Goal: Task Accomplishment & Management: Manage account settings

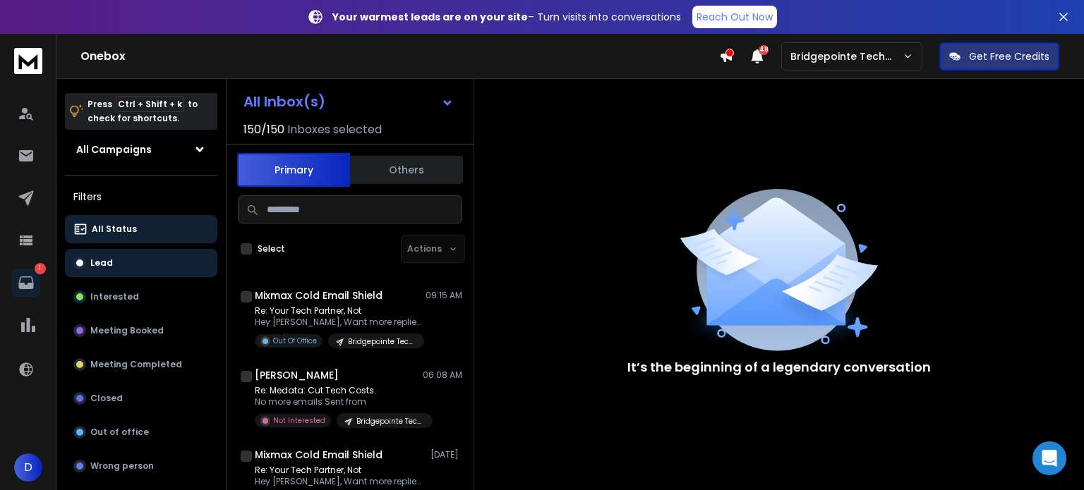
click at [164, 265] on button "Lead" at bounding box center [141, 263] width 152 height 28
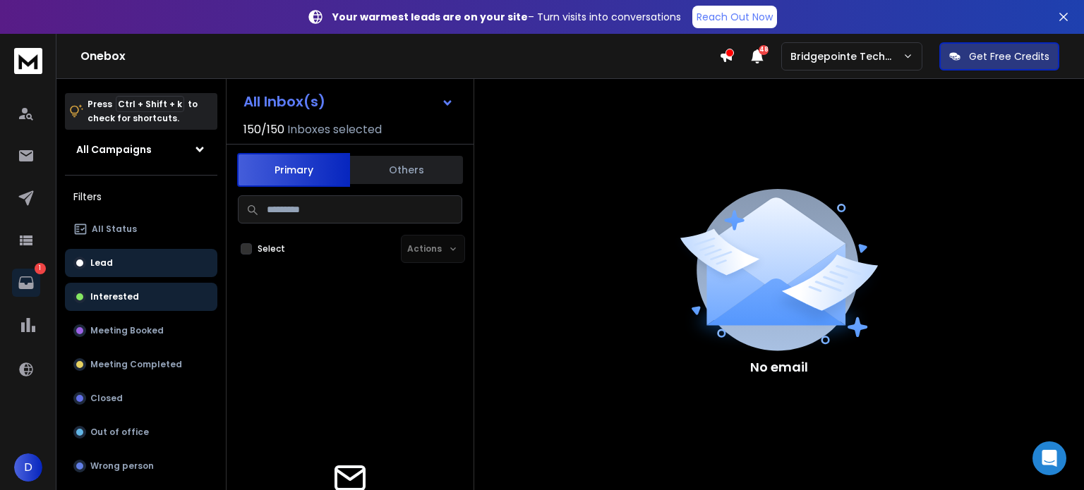
click at [167, 286] on button "Interested" at bounding box center [141, 297] width 152 height 28
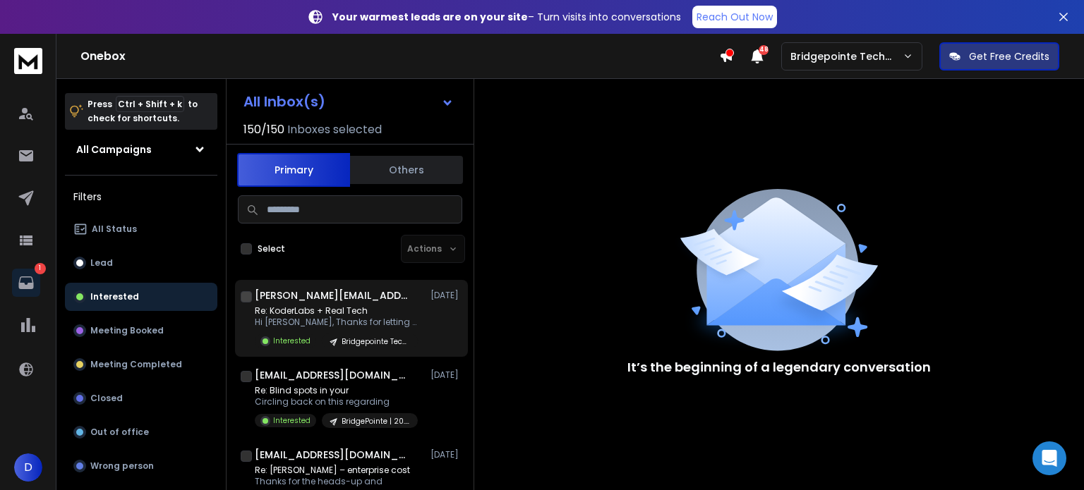
click at [361, 303] on div "[PERSON_NAME][EMAIL_ADDRESS][DOMAIN_NAME] [DATE] Re: KoderLabs + Real Tech Hi […" at bounding box center [358, 319] width 207 height 60
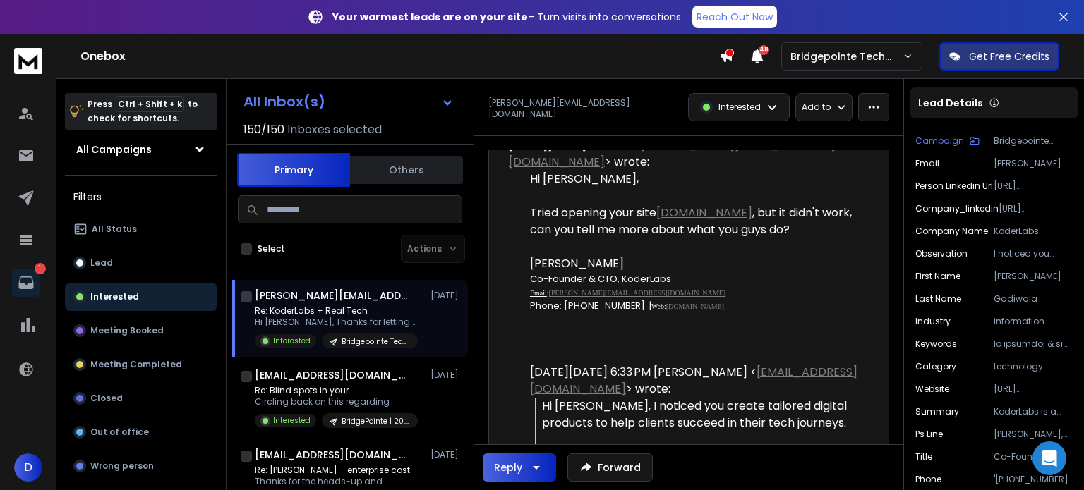
scroll to position [658, 0]
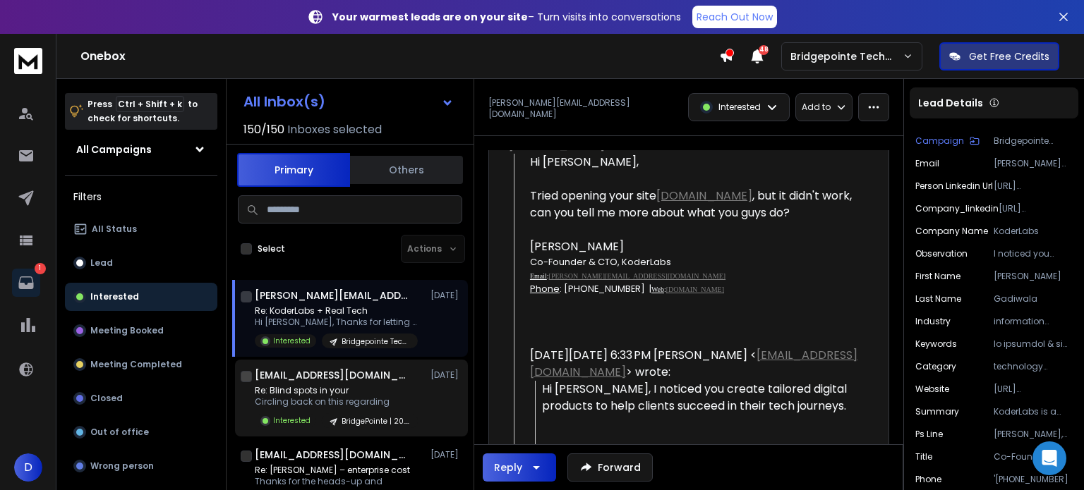
click at [363, 394] on p "Re: Blind spots in your" at bounding box center [336, 390] width 163 height 11
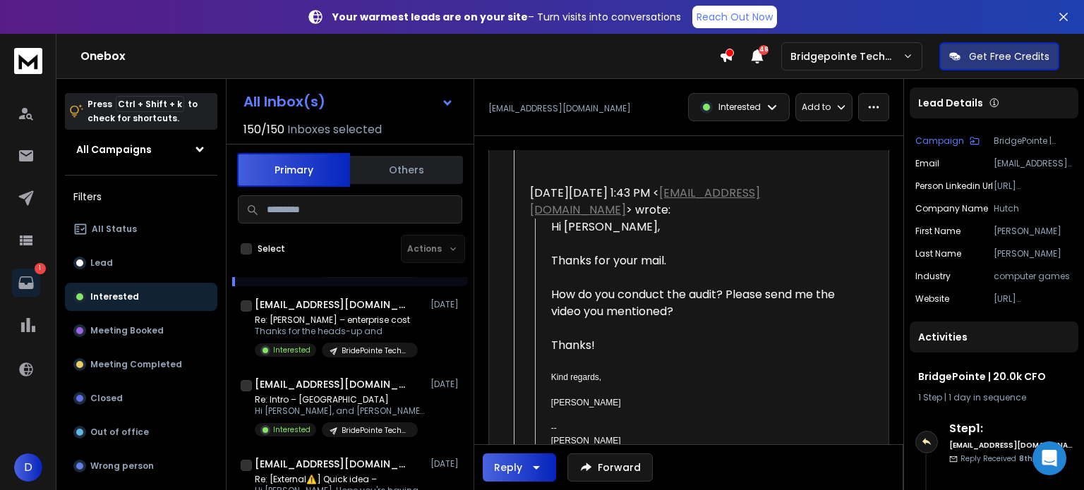
scroll to position [164, 0]
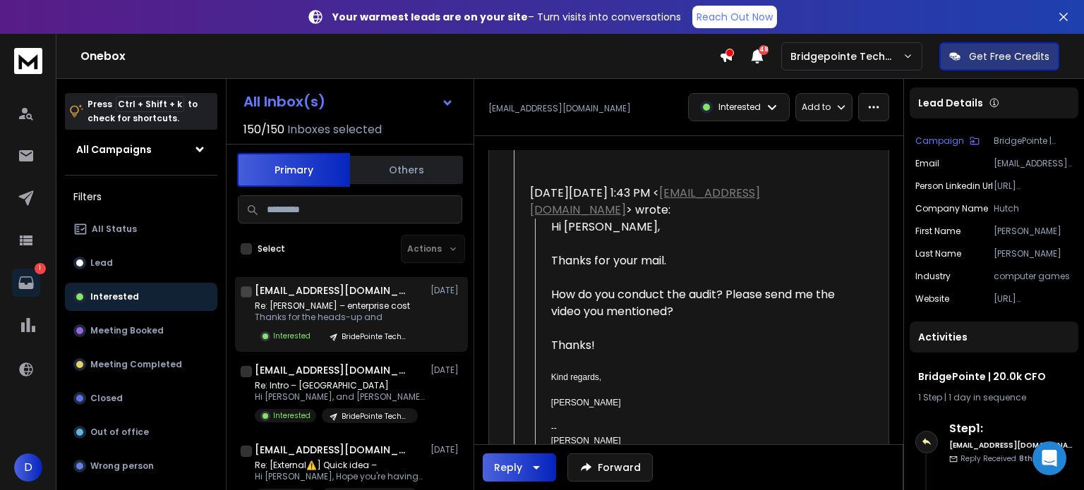
click at [391, 329] on div "BridePointe Technologies | 11.2k Enterprise Companies (Verified)" at bounding box center [370, 336] width 96 height 15
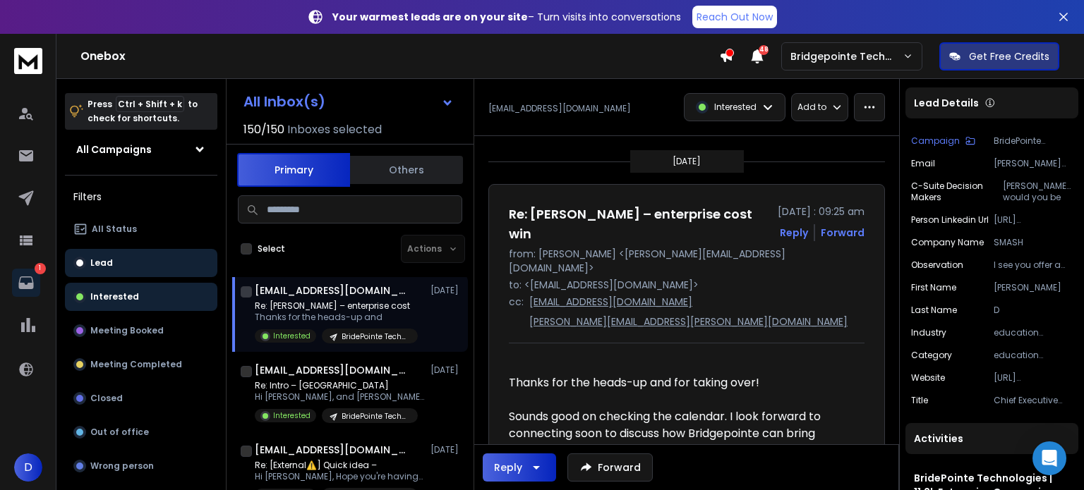
click at [141, 266] on button "Lead" at bounding box center [141, 263] width 152 height 28
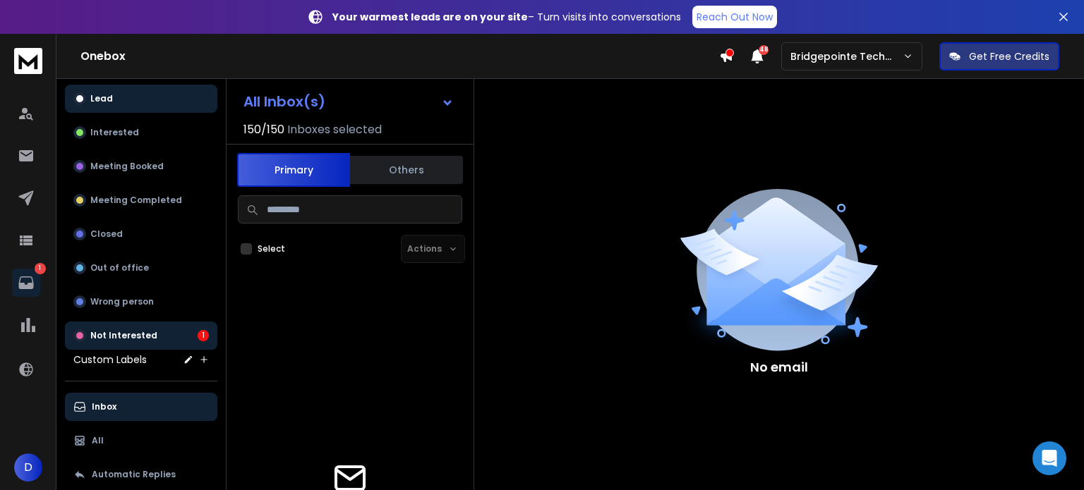
click at [154, 328] on button "Not Interested 1" at bounding box center [141, 336] width 152 height 28
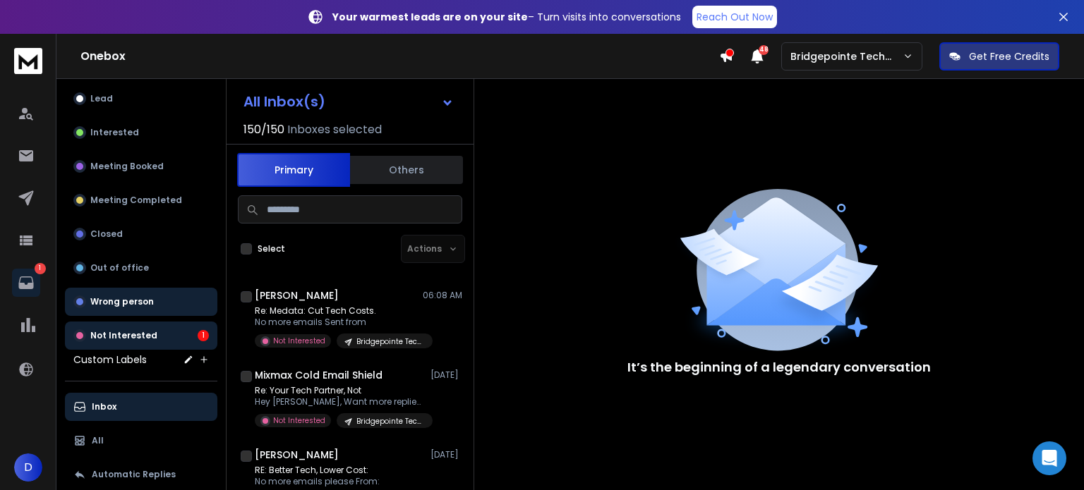
click at [152, 301] on button "Wrong person" at bounding box center [141, 302] width 152 height 28
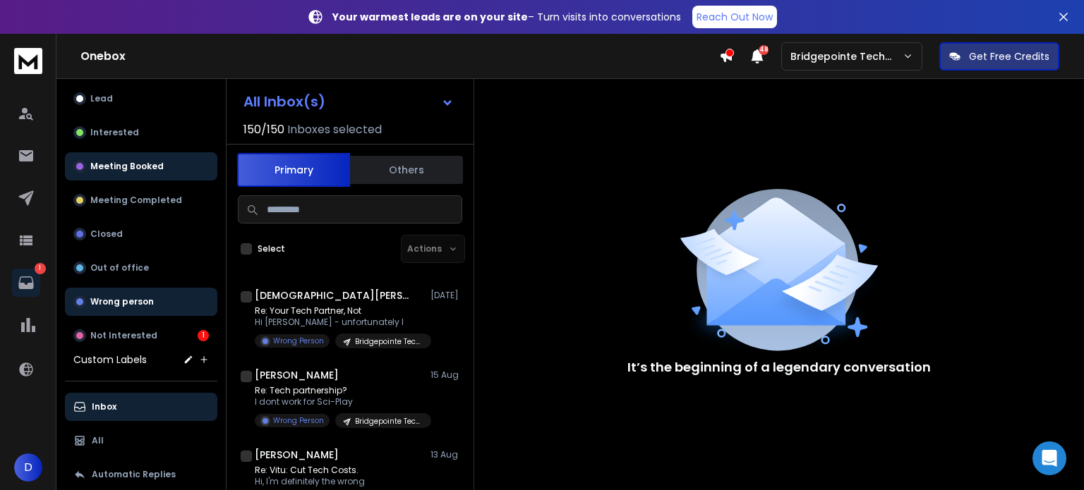
click at [147, 167] on p "Meeting Booked" at bounding box center [126, 166] width 73 height 11
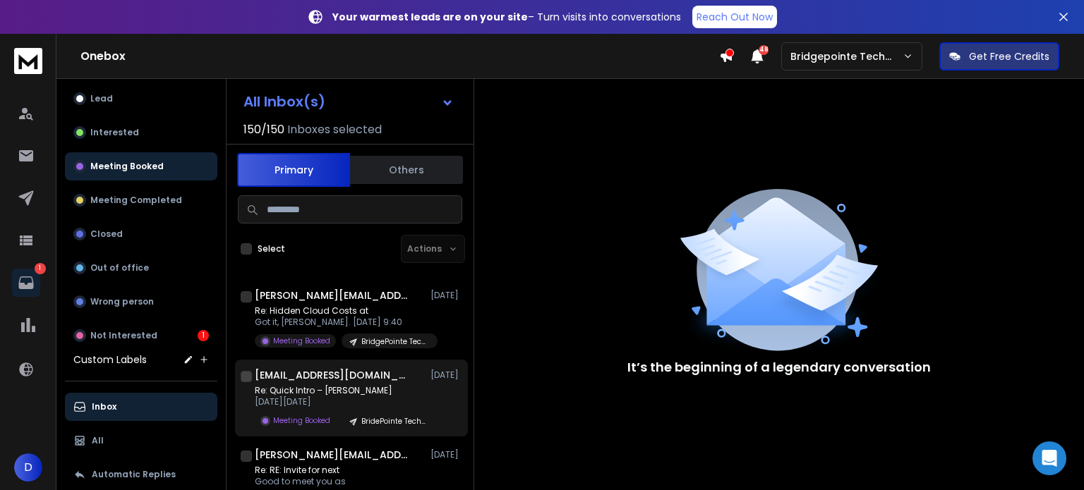
click at [387, 375] on div "[EMAIL_ADDRESS][DOMAIN_NAME] [DATE]" at bounding box center [358, 375] width 207 height 14
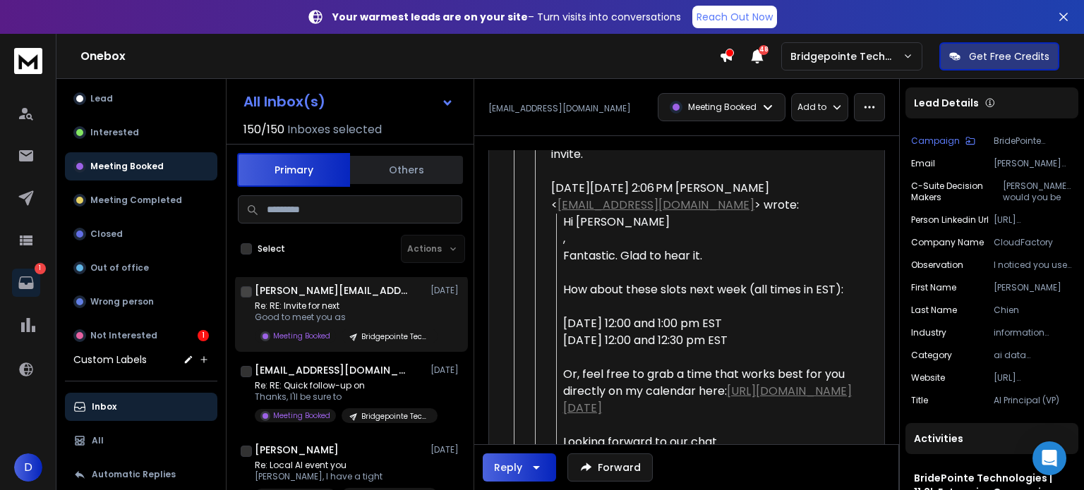
click at [386, 310] on p "Re: RE: Invite for next" at bounding box center [339, 306] width 169 height 11
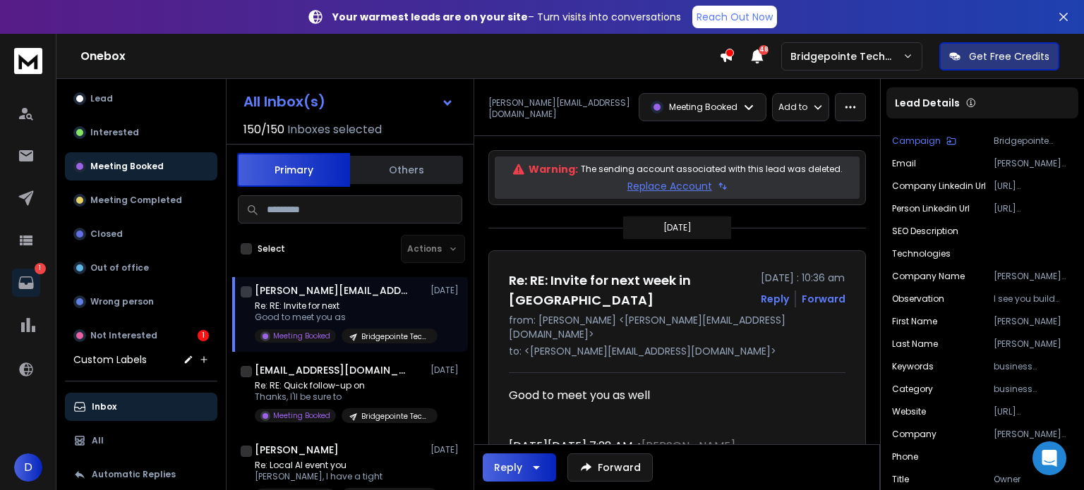
scroll to position [0, 0]
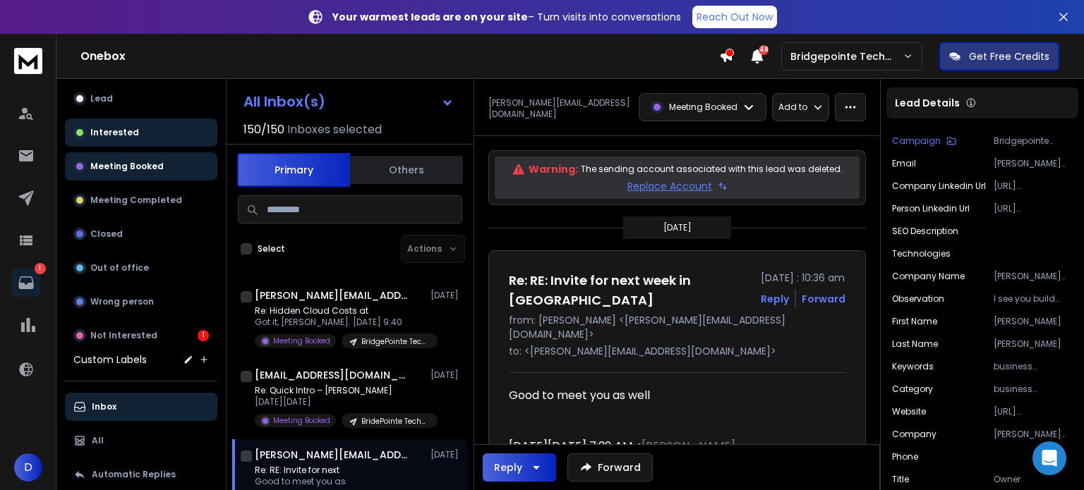
click at [125, 135] on p "Interested" at bounding box center [114, 132] width 49 height 11
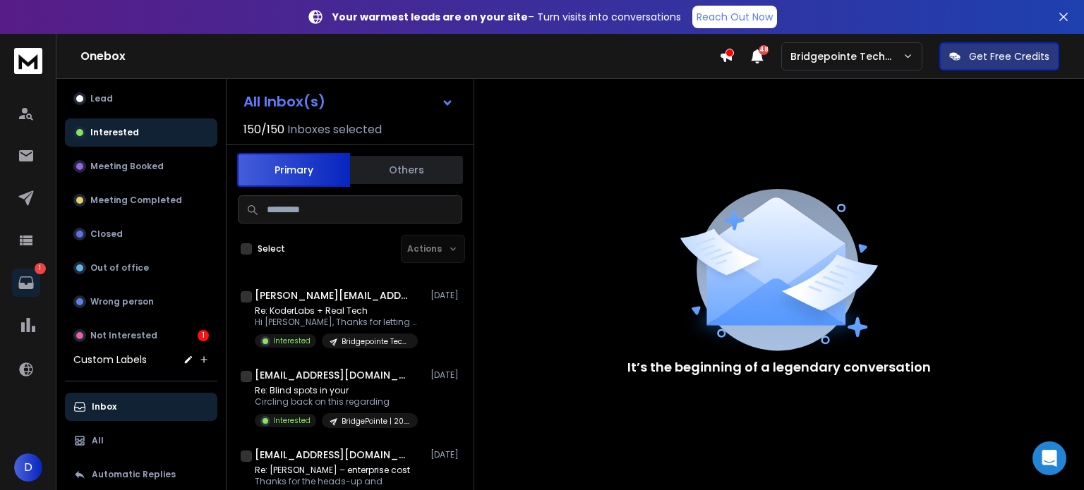
click at [1063, 19] on icon at bounding box center [1063, 17] width 13 height 13
